Goal: Find specific page/section: Find specific page/section

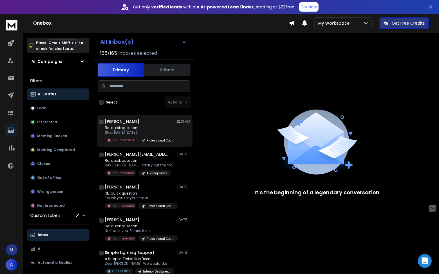
click at [111, 121] on h1 "Andrew Tarvin" at bounding box center [122, 122] width 35 height 6
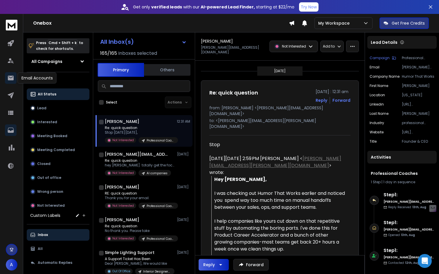
click at [7, 79] on icon at bounding box center [10, 78] width 7 height 7
